Goal: Communication & Community: Answer question/provide support

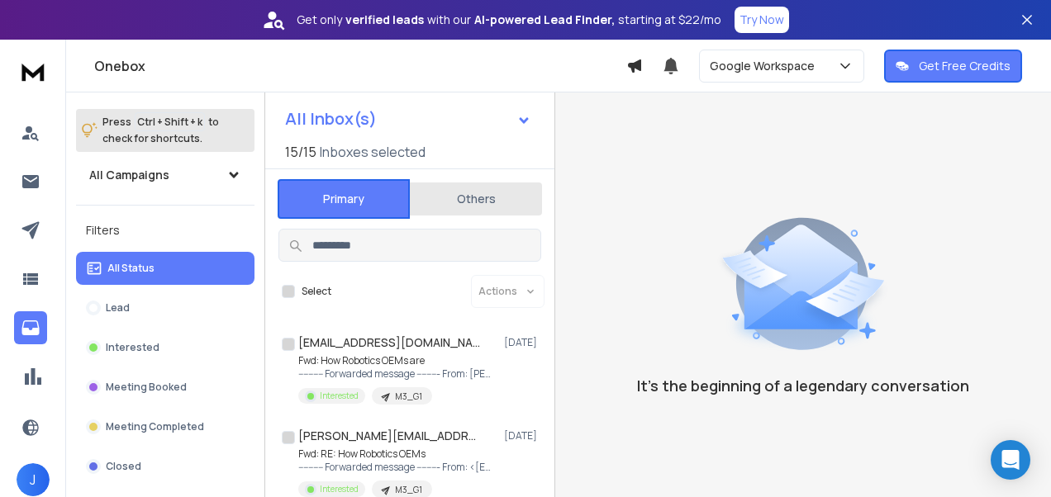
scroll to position [1125, 0]
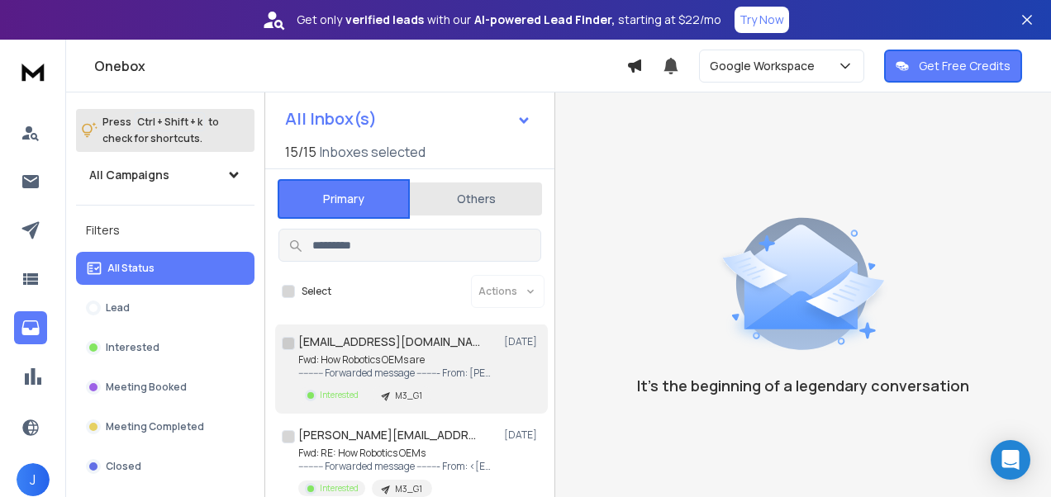
click at [425, 355] on p "Fwd: How Robotics OEMs are" at bounding box center [397, 360] width 198 height 13
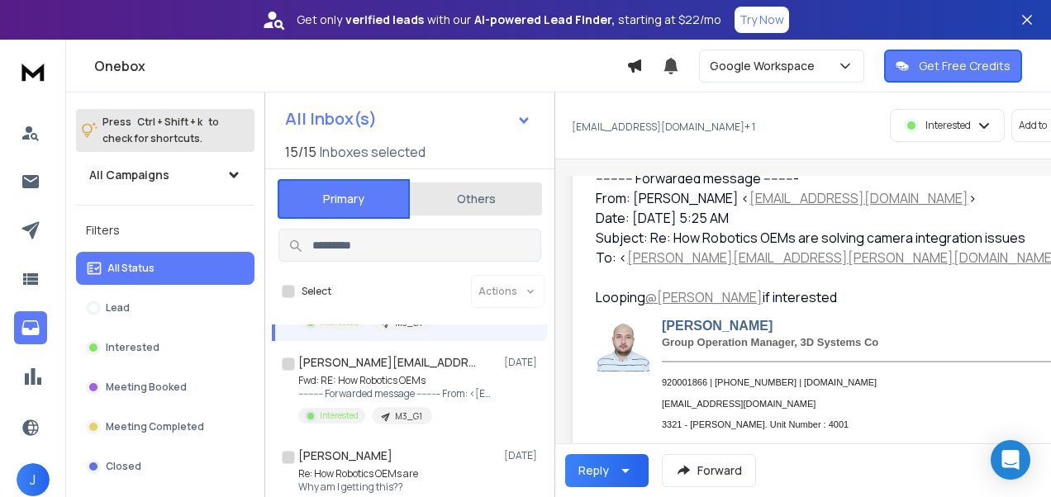
scroll to position [1200, 0]
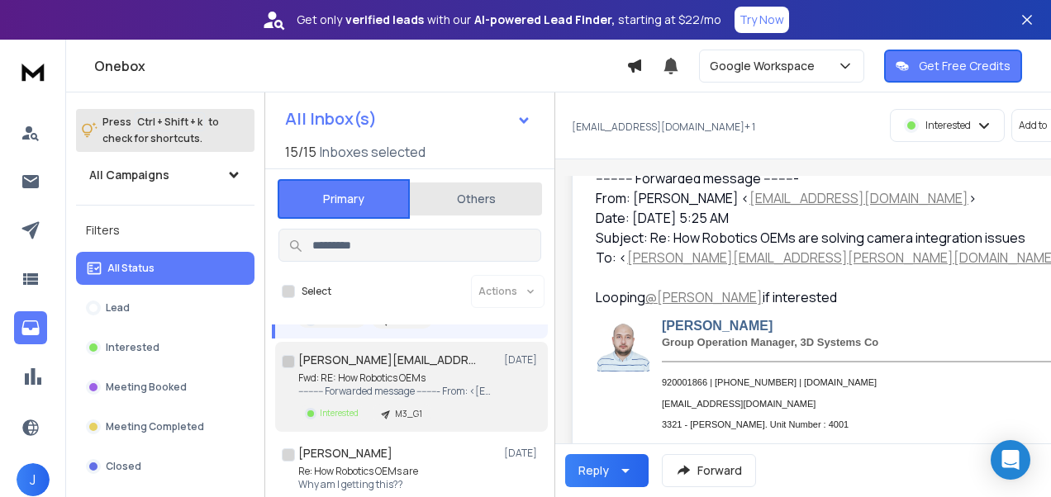
click at [354, 388] on p "---------- Forwarded message --------- From: <sibin@mdc-qa.com" at bounding box center [397, 391] width 198 height 13
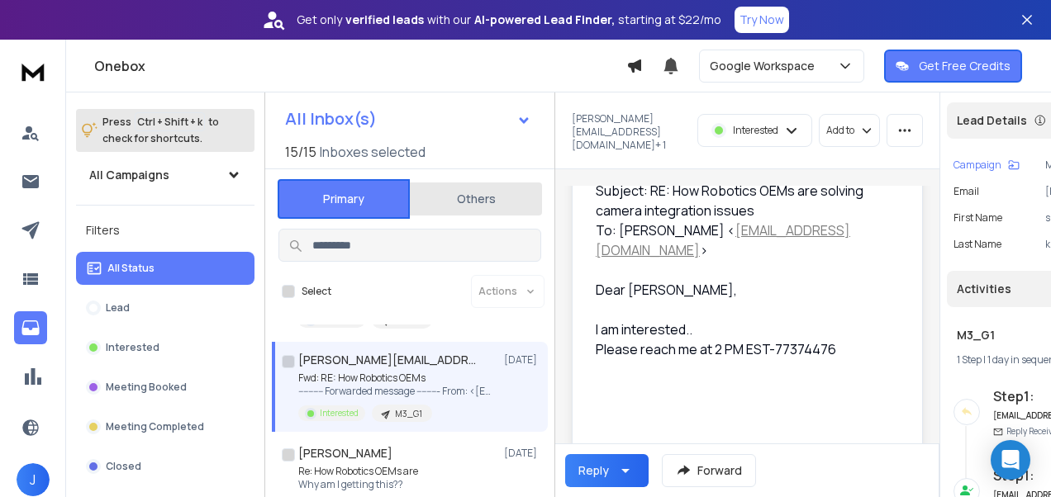
scroll to position [349, 0]
click at [501, 51] on div "Onebox Google Workspace Get Free Credits" at bounding box center [525, 66] width 1051 height 53
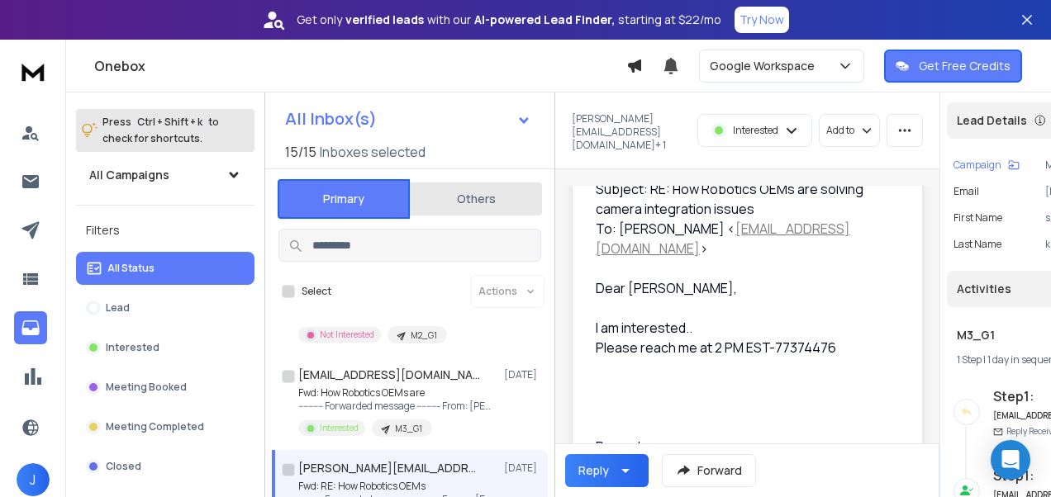
scroll to position [1092, 0]
click at [448, 408] on p "---------- Forwarded message --------- From: ahmed" at bounding box center [397, 405] width 198 height 13
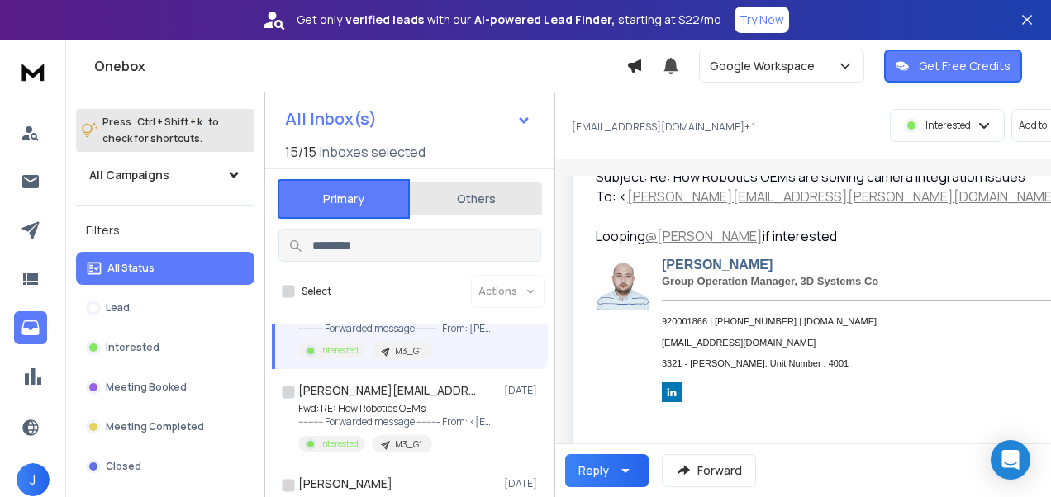
scroll to position [1173, 0]
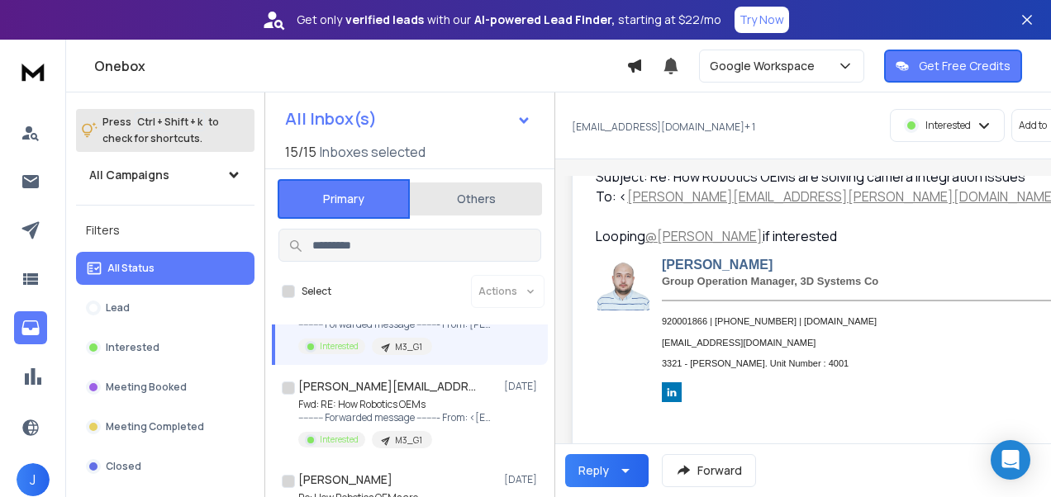
click at [447, 399] on p "Fwd: RE: How Robotics OEMs" at bounding box center [397, 404] width 198 height 13
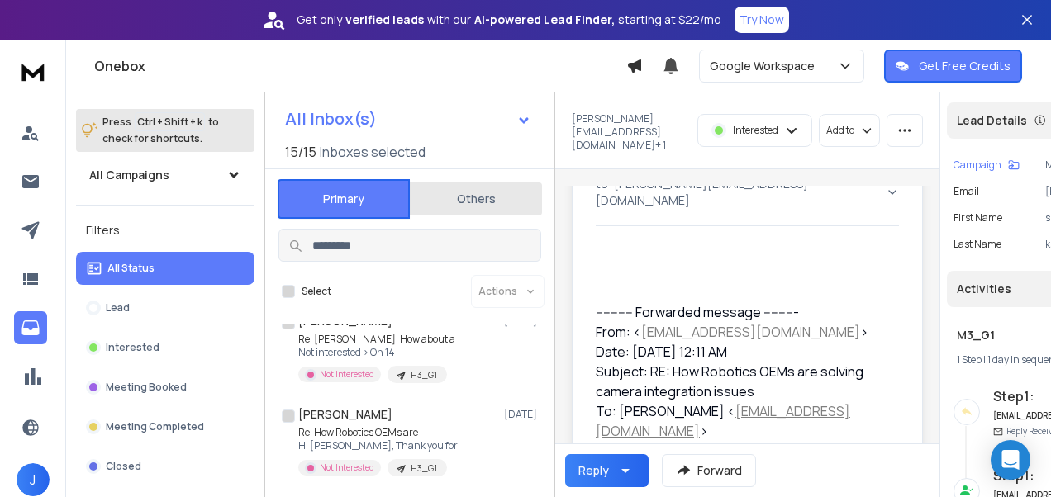
scroll to position [1988, 0]
click at [412, 245] on input at bounding box center [409, 245] width 263 height 33
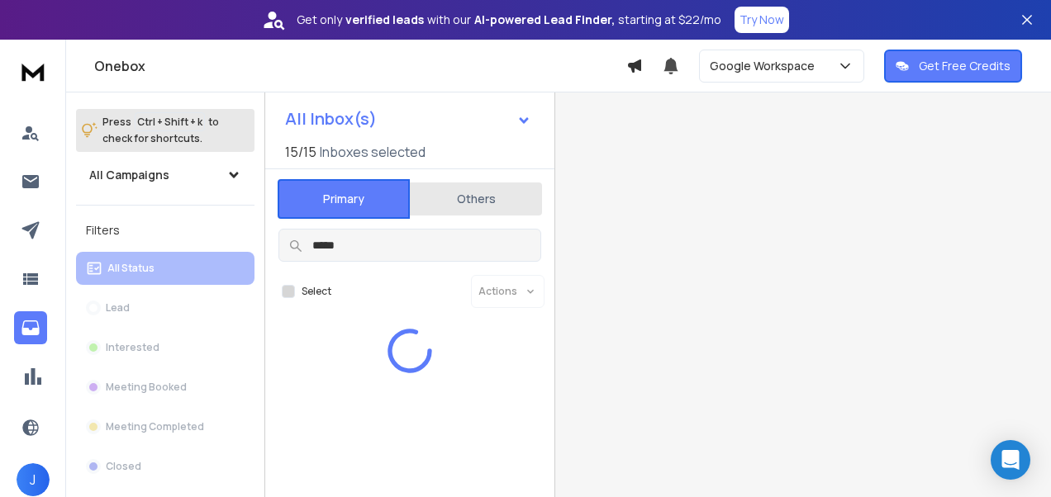
scroll to position [0, 0]
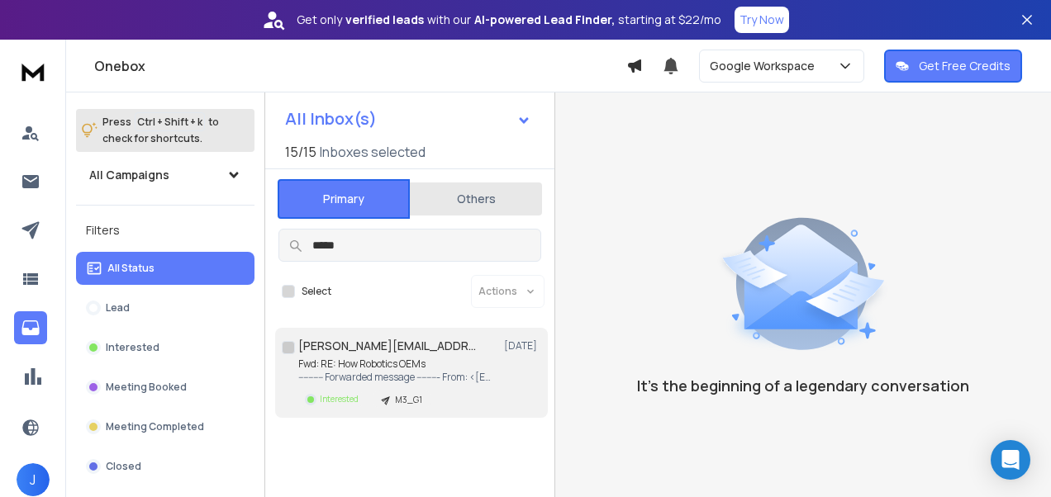
type input "*****"
click at [464, 371] on p "---------- Forwarded message --------- From: <sibin@mdc-qa.com" at bounding box center [397, 377] width 198 height 13
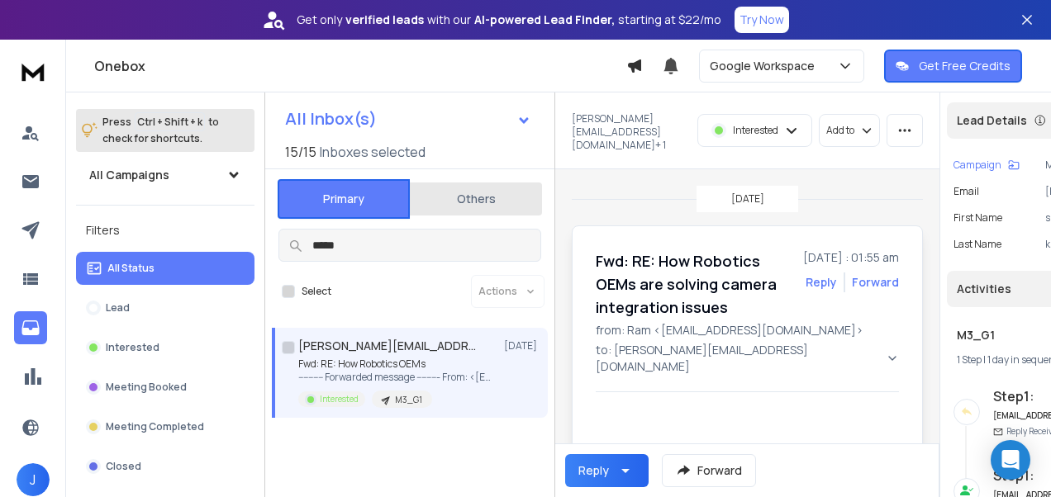
click at [837, 274] on button "Reply" at bounding box center [821, 282] width 31 height 17
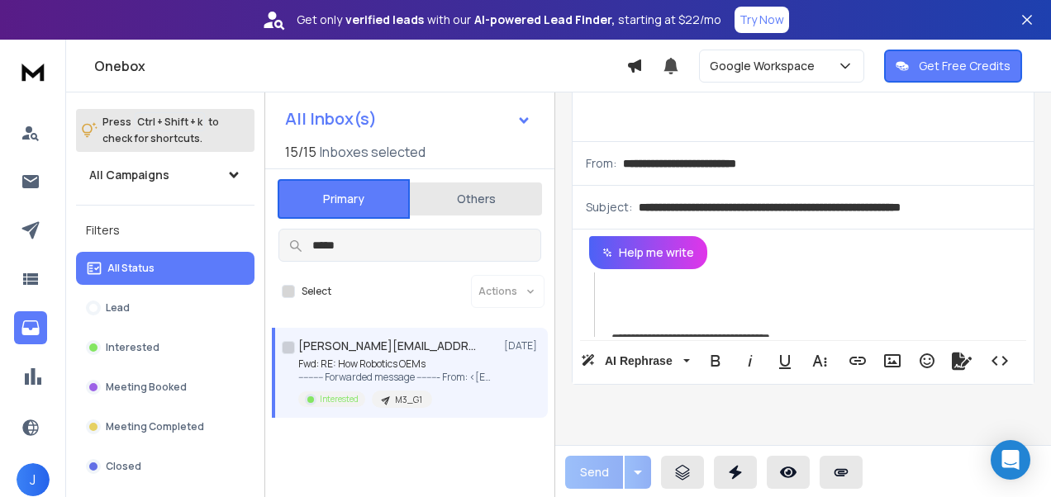
scroll to position [85, 0]
click at [797, 293] on div at bounding box center [813, 302] width 402 height 18
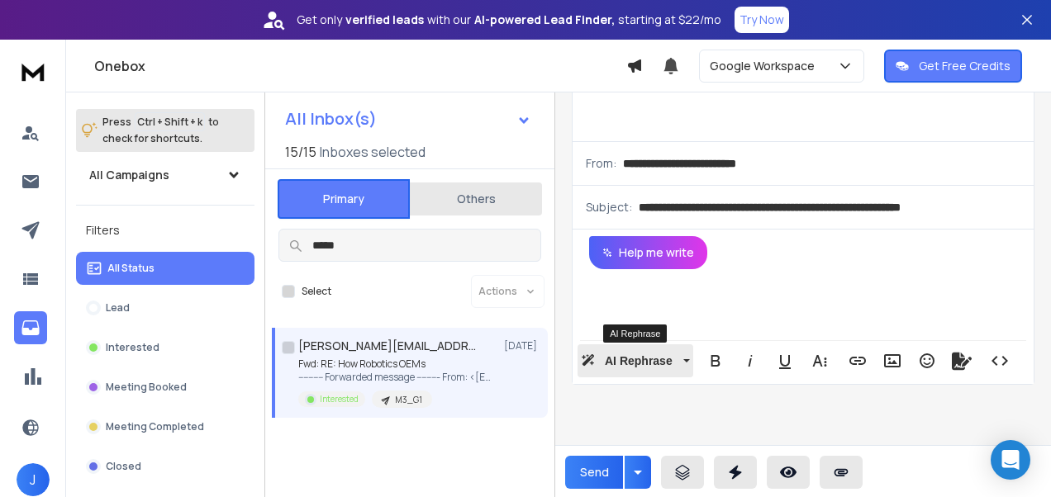
scroll to position [0, 0]
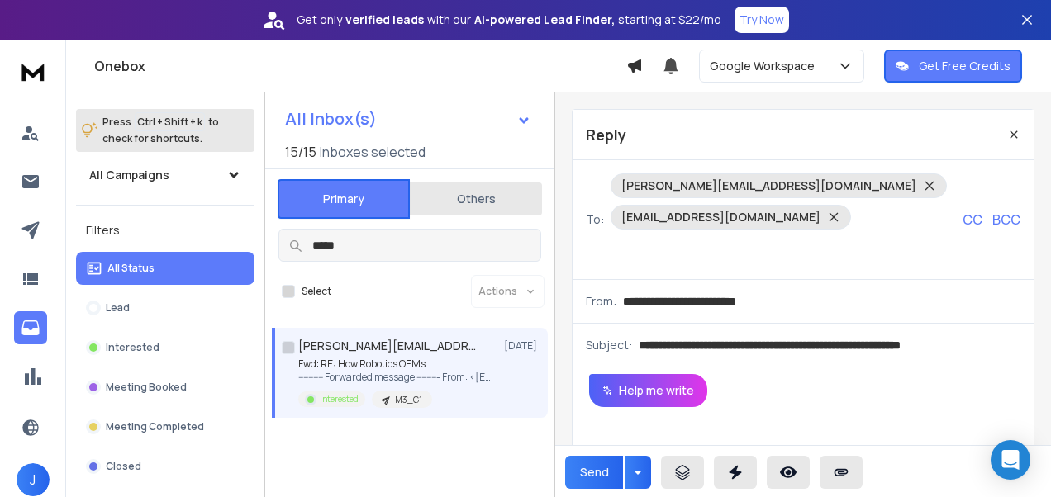
click at [1009, 136] on icon at bounding box center [1013, 134] width 13 height 13
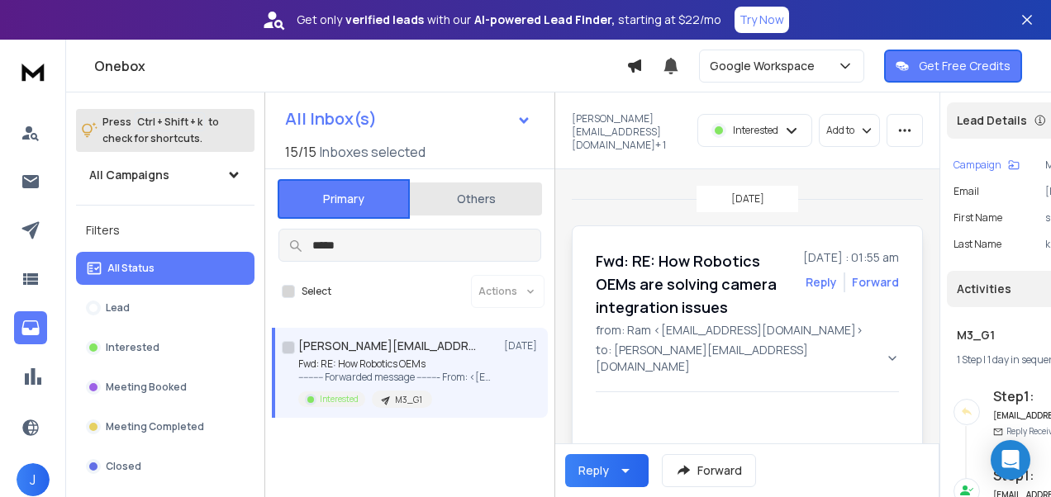
click at [464, 247] on input "*****" at bounding box center [409, 245] width 263 height 33
click at [169, 278] on button "All Status" at bounding box center [165, 268] width 178 height 33
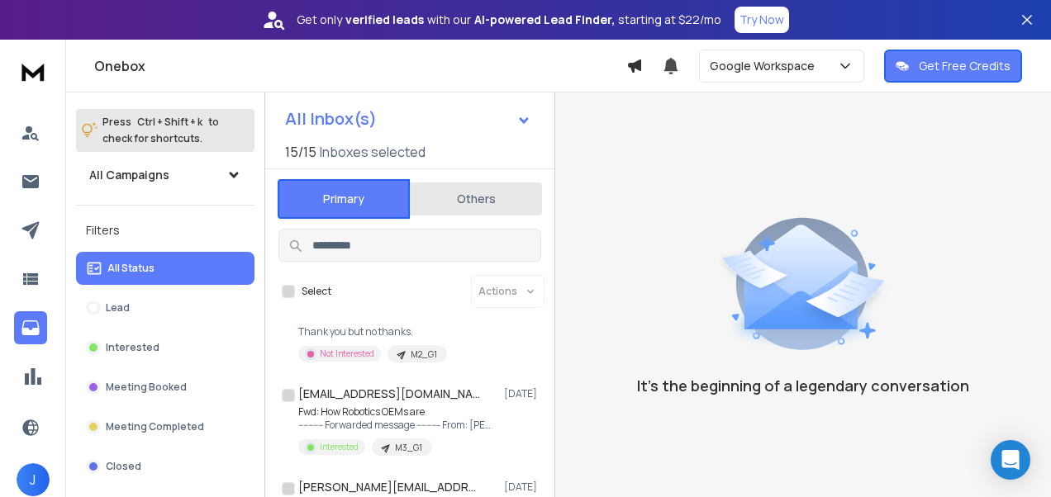
scroll to position [1114, 0]
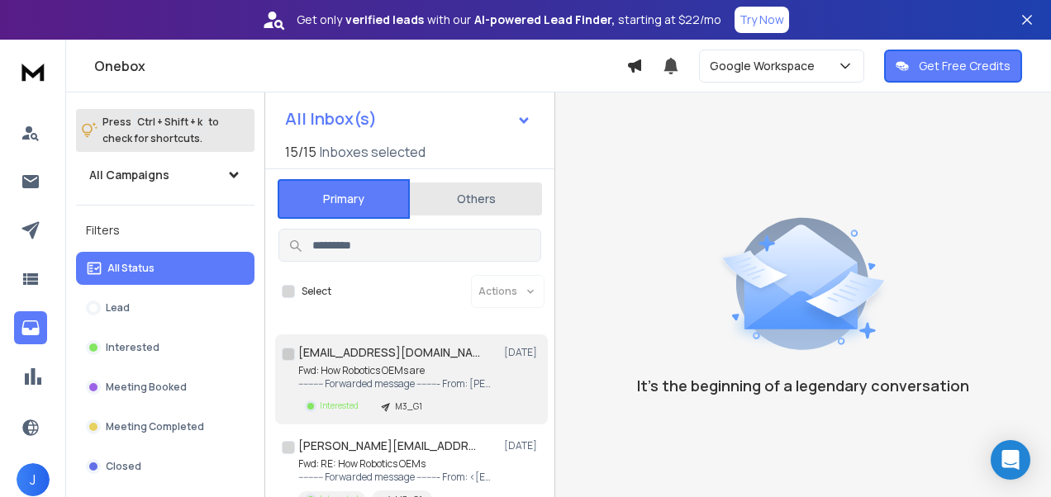
click at [407, 373] on p "Fwd: How Robotics OEMs are" at bounding box center [397, 370] width 198 height 13
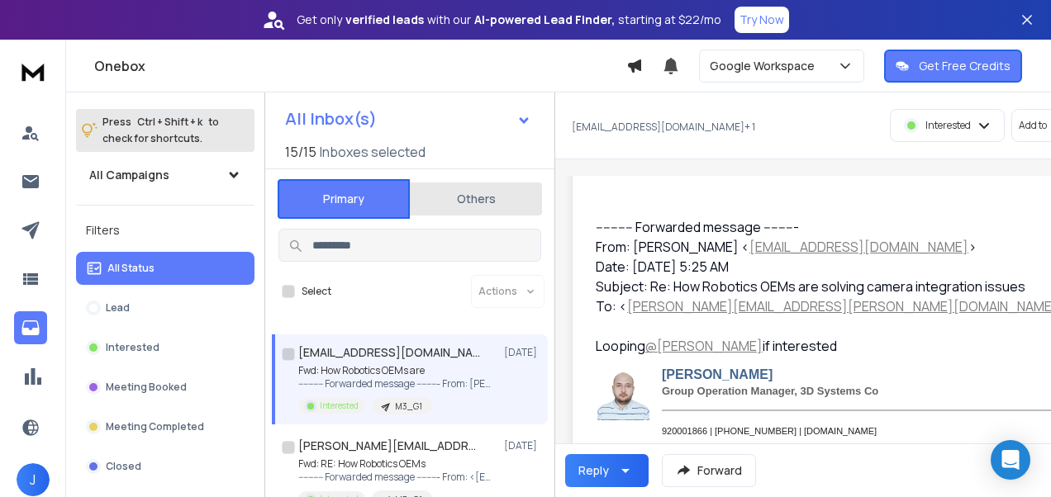
scroll to position [214, 0]
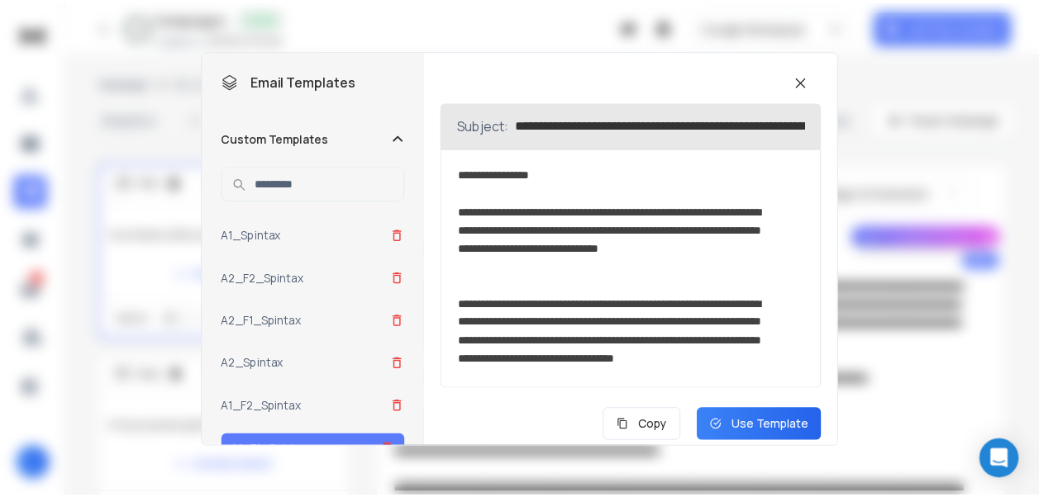
scroll to position [13, 0]
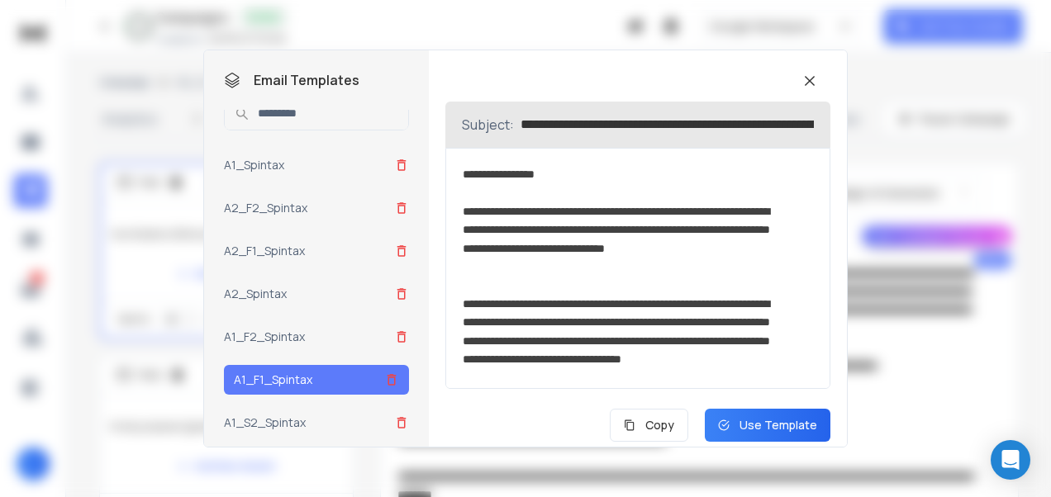
click at [786, 53] on div "**********" at bounding box center [638, 224] width 418 height 348
click at [810, 82] on icon at bounding box center [810, 81] width 10 height 10
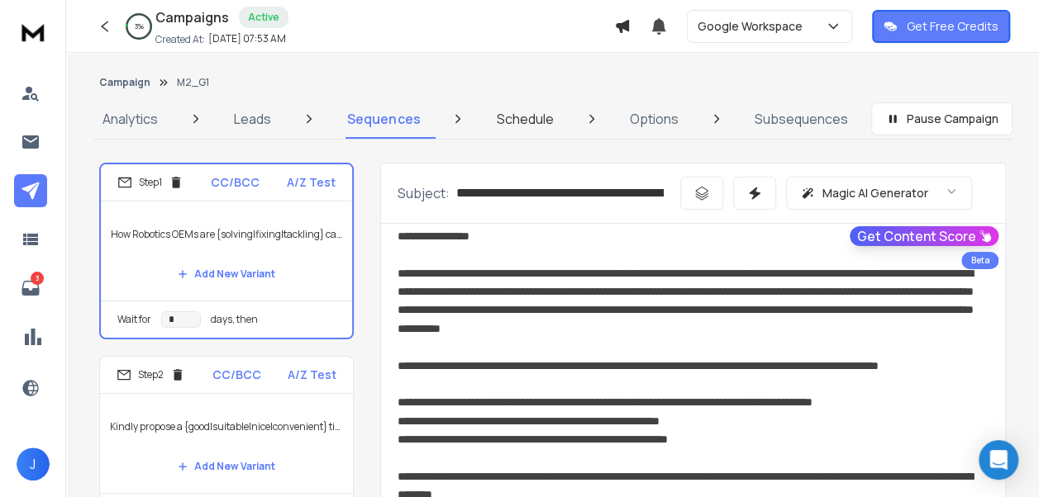
click at [524, 117] on p "Schedule" at bounding box center [525, 119] width 57 height 20
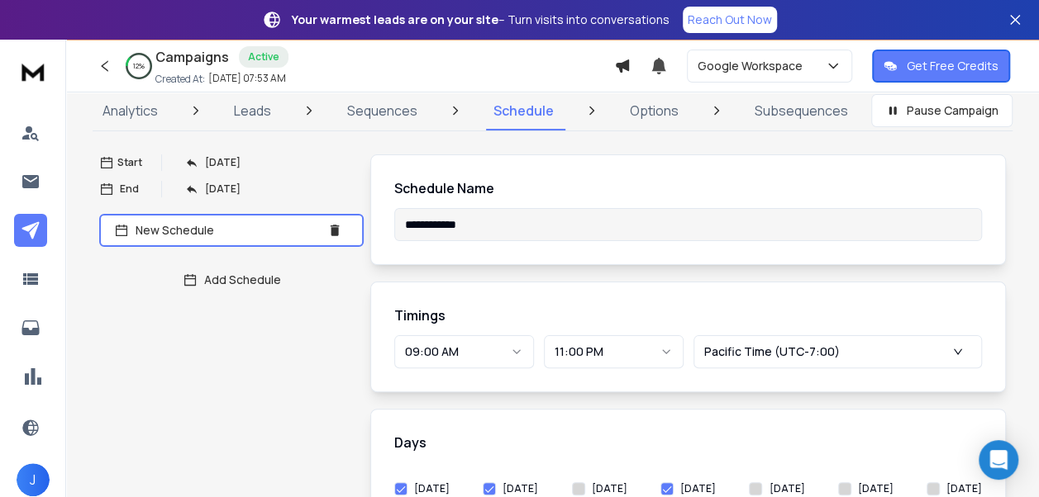
scroll to position [50, 0]
